Goal: Check status: Check status

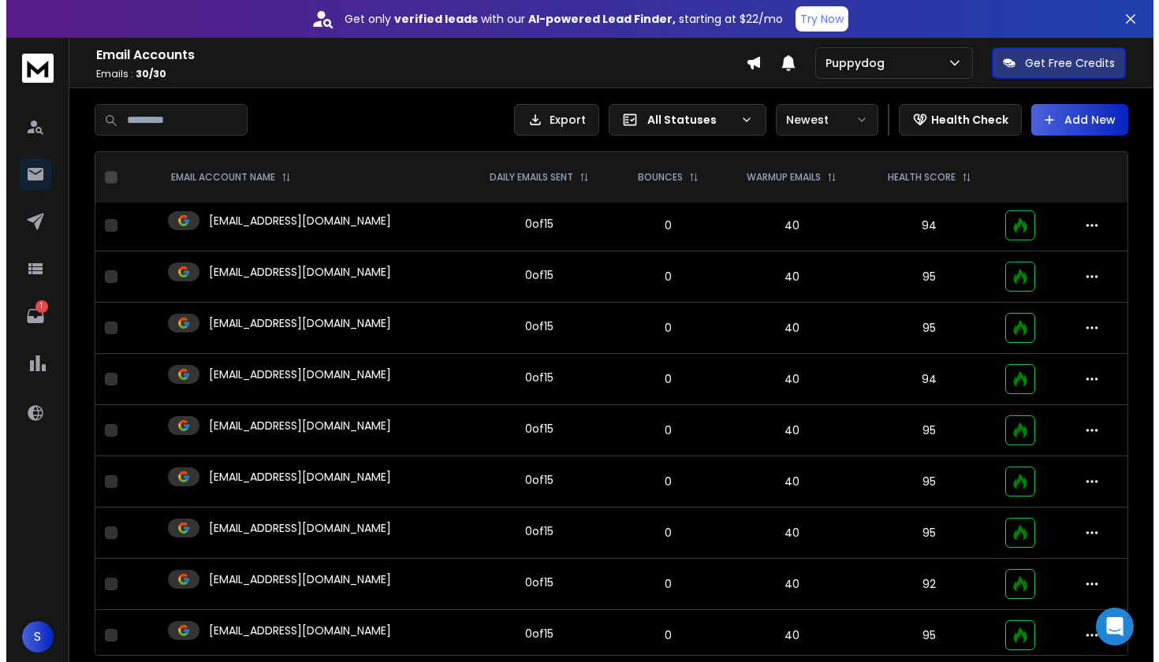
scroll to position [1098, 0]
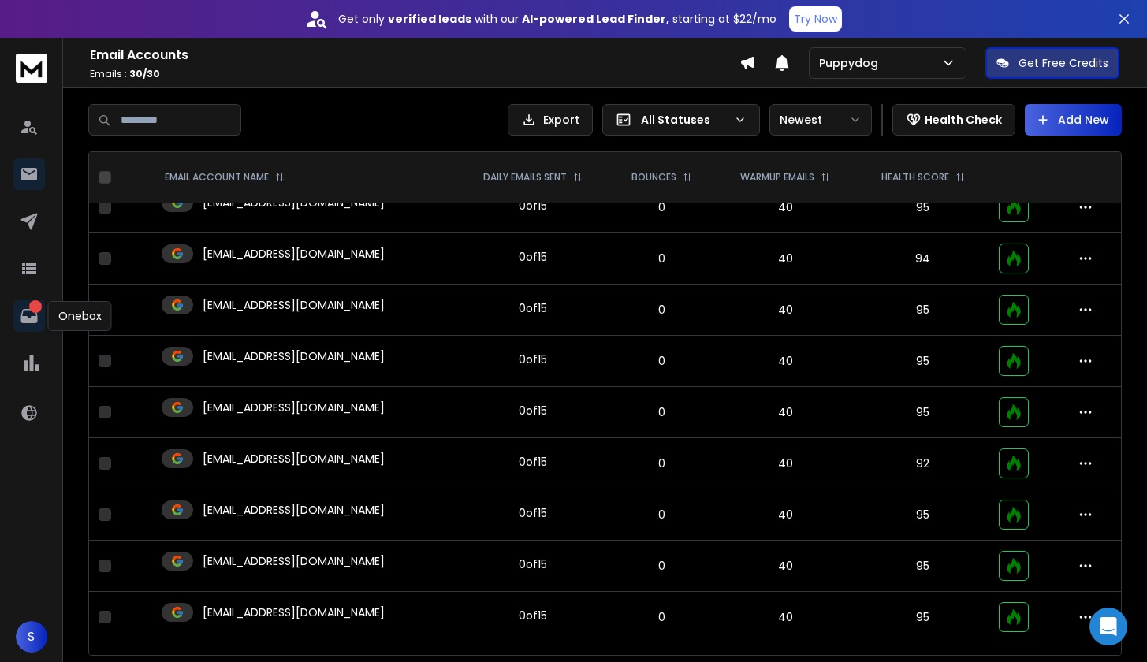
click at [24, 326] on link "1" at bounding box center [29, 316] width 32 height 32
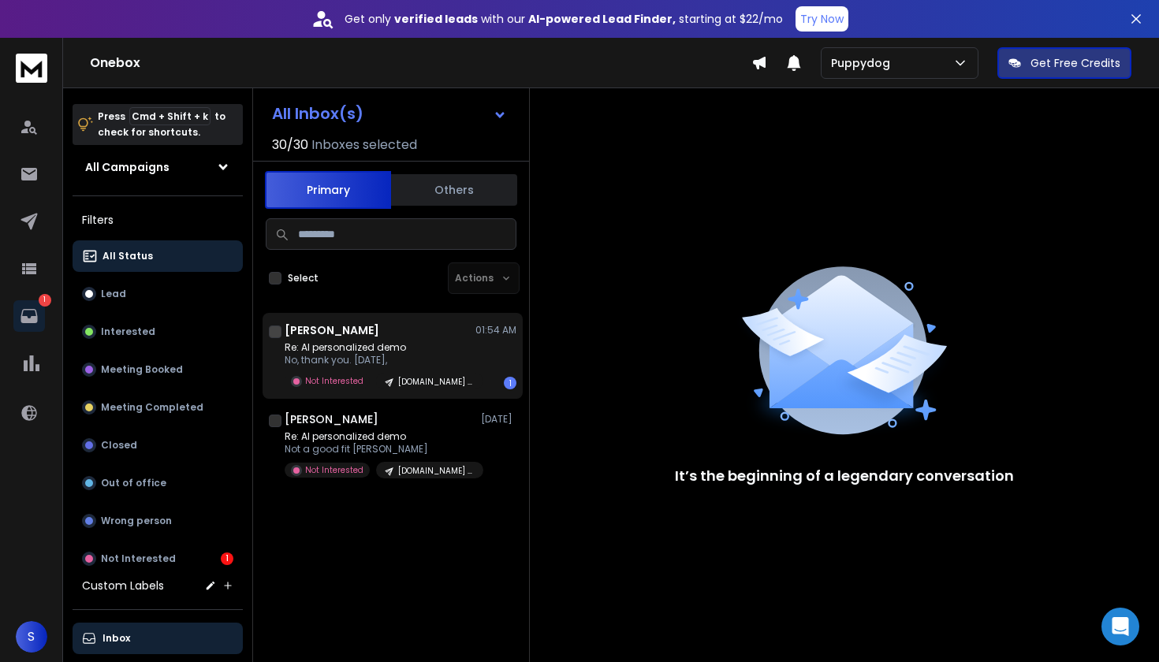
click at [330, 344] on p "Re: AI personalized demo" at bounding box center [379, 347] width 189 height 13
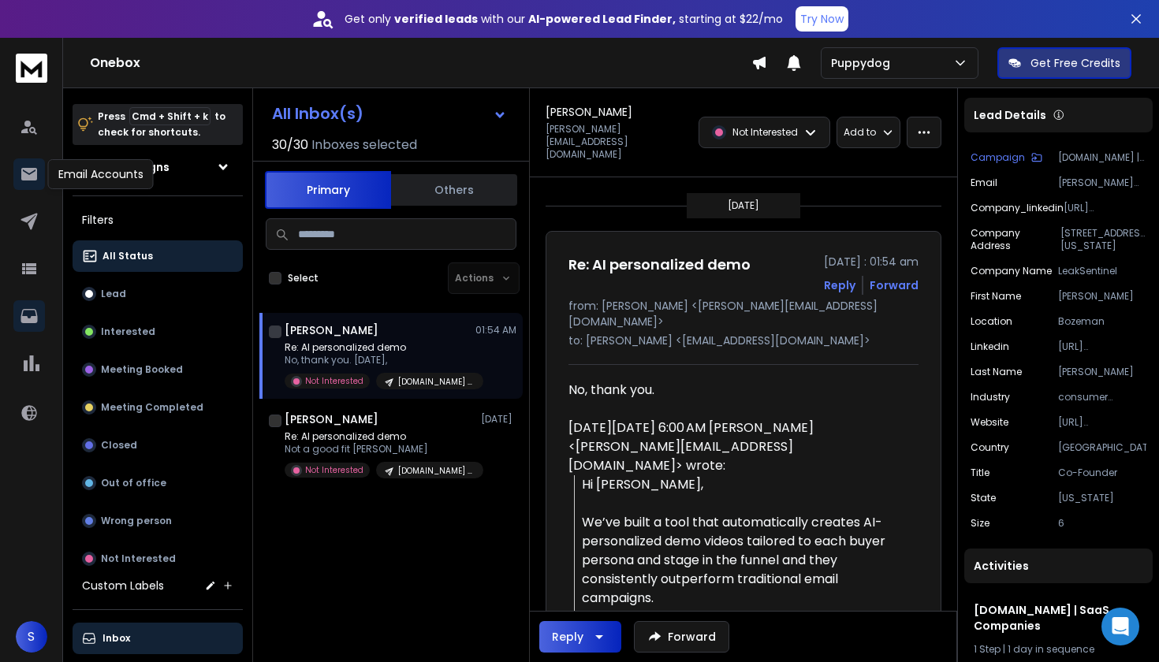
click at [32, 172] on icon at bounding box center [29, 174] width 19 height 19
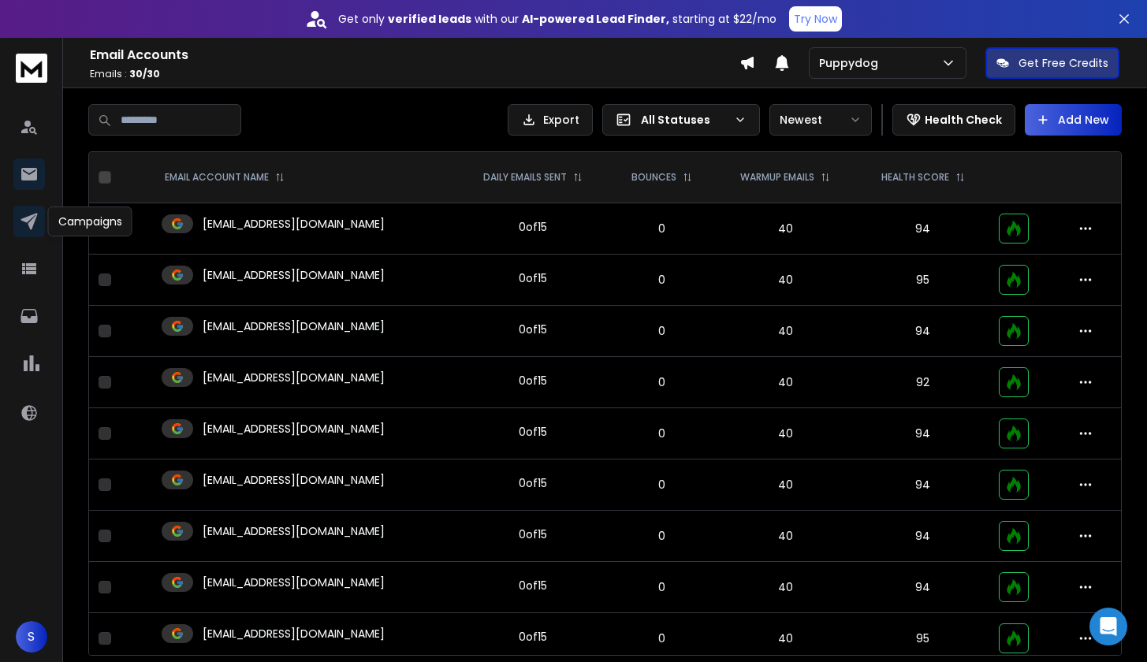
click at [30, 215] on icon at bounding box center [29, 221] width 19 height 19
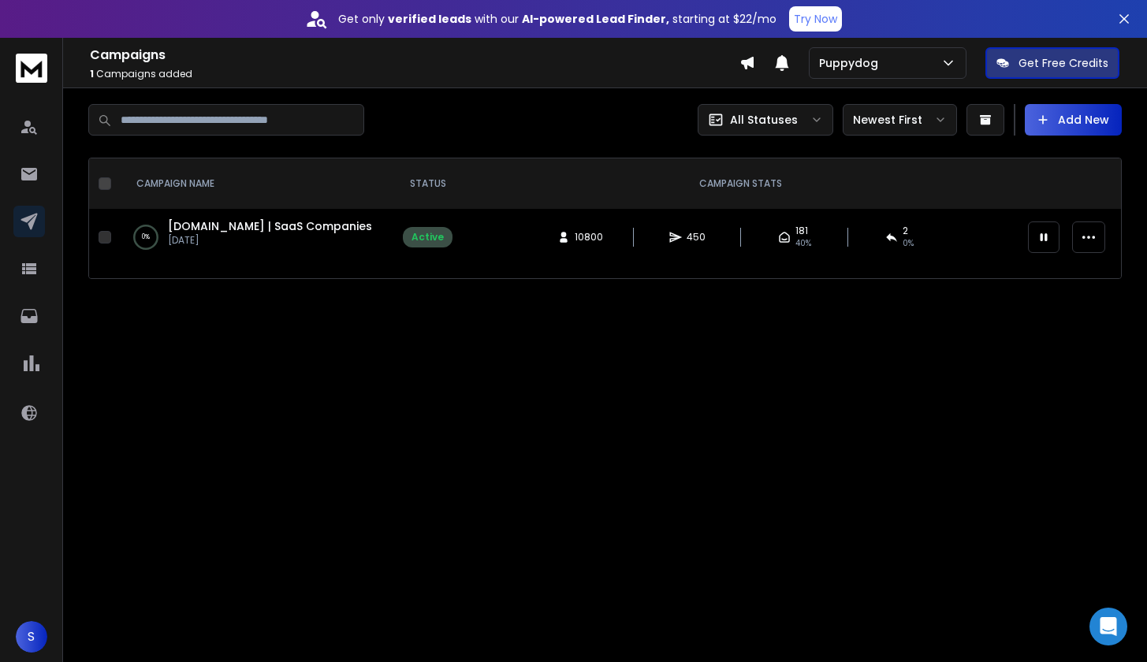
click at [528, 242] on div "10800 450 181 40 % 2 0 %" at bounding box center [740, 237] width 538 height 25
